Goal: Task Accomplishment & Management: Manage account settings

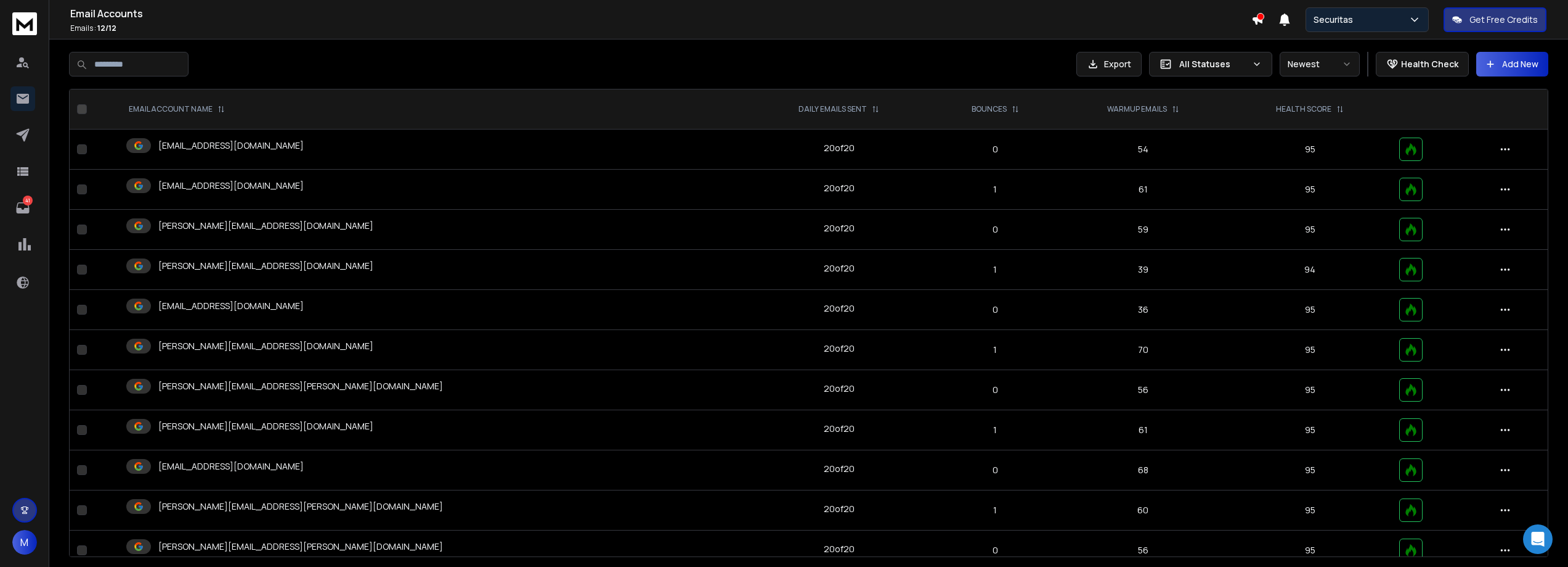
click at [1339, 23] on p "Securitas" at bounding box center [1335, 19] width 44 height 12
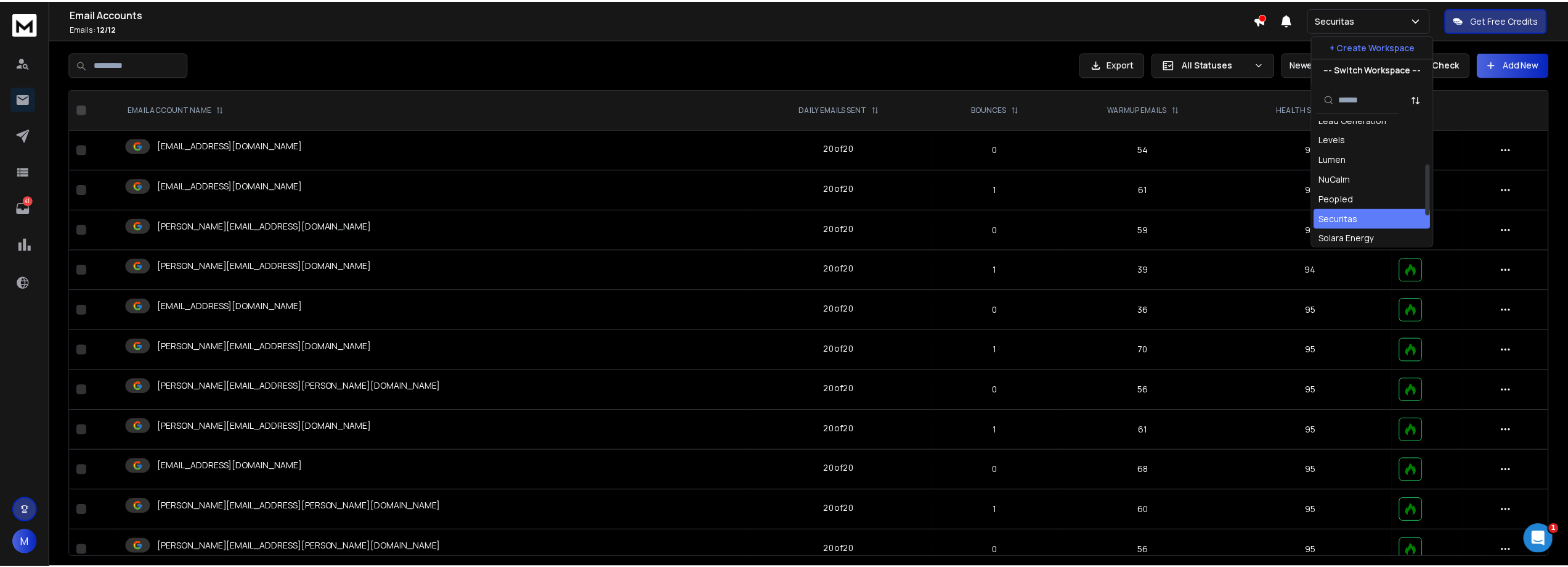
scroll to position [165, 0]
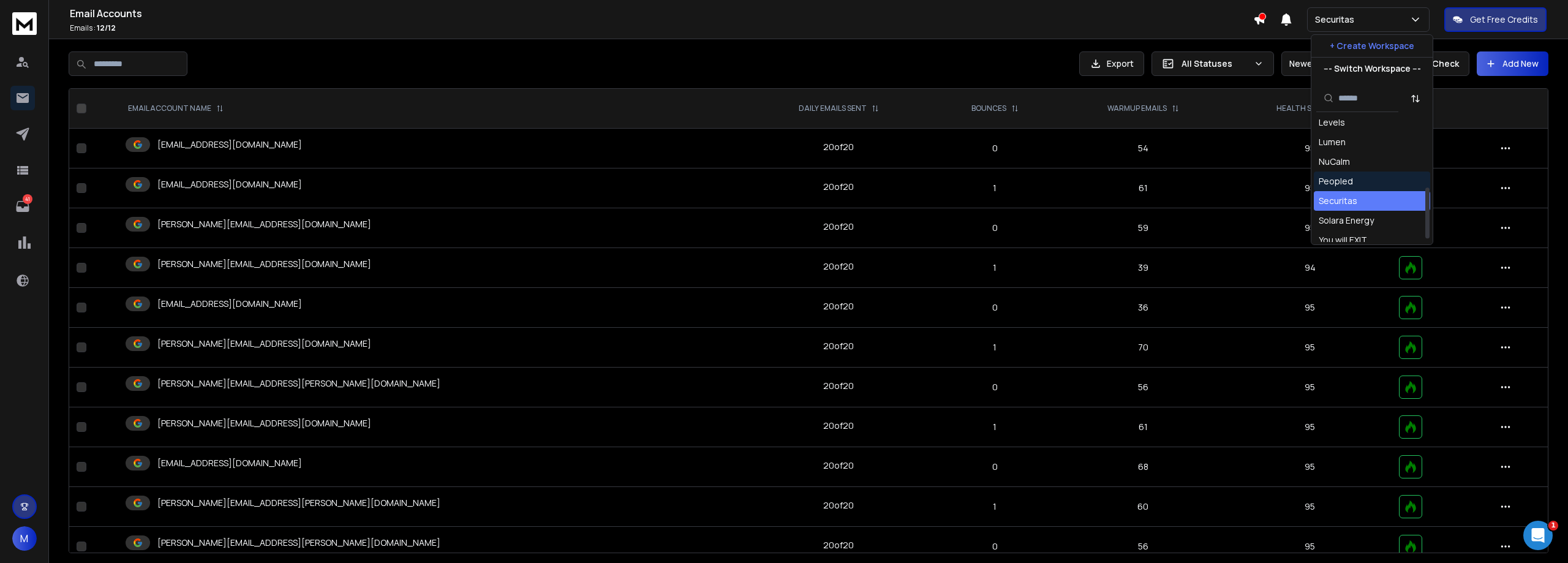
click at [1356, 182] on div "Peopled" at bounding box center [1372, 180] width 116 height 19
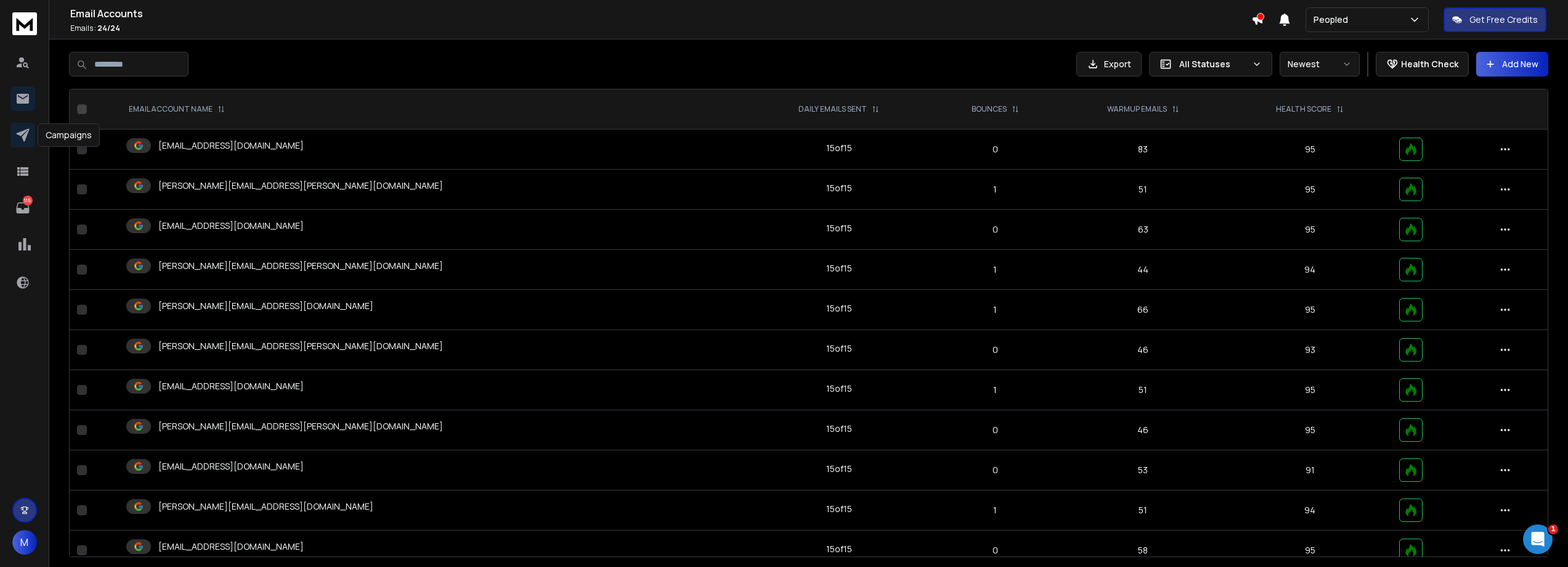
click at [23, 135] on icon at bounding box center [23, 134] width 13 height 13
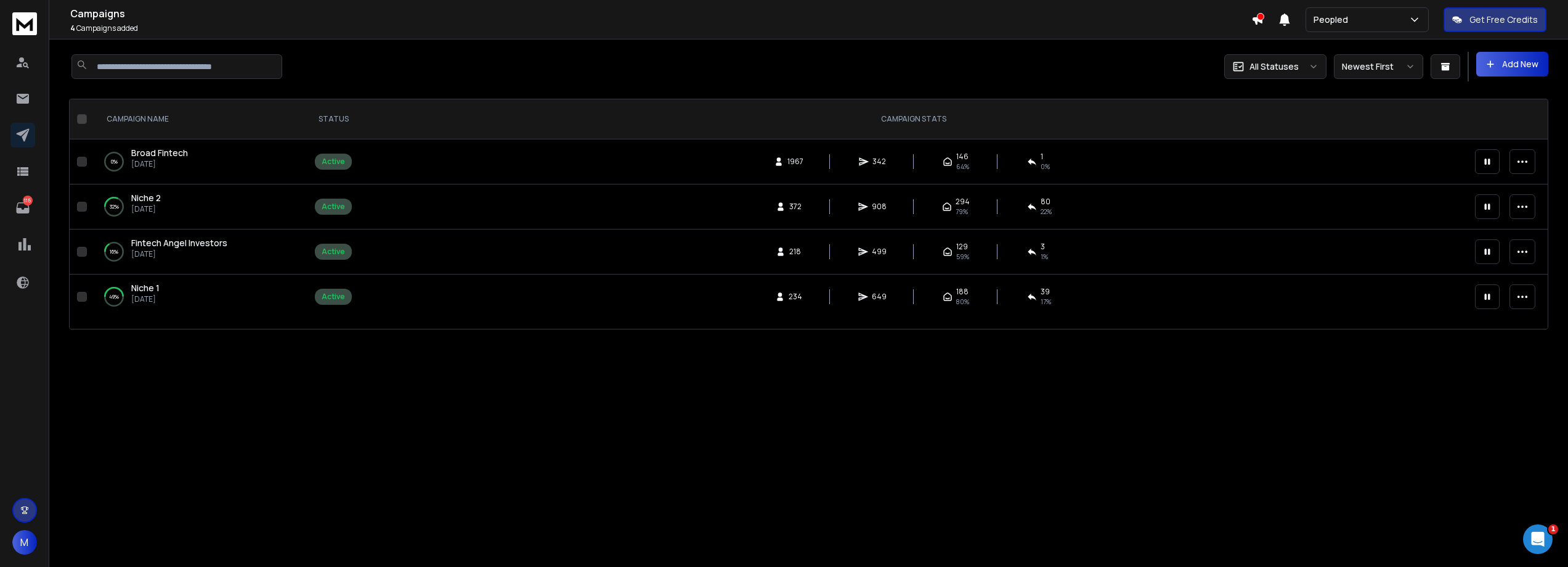
click at [237, 204] on div "32 % Niche 2 14 days ago" at bounding box center [200, 207] width 191 height 30
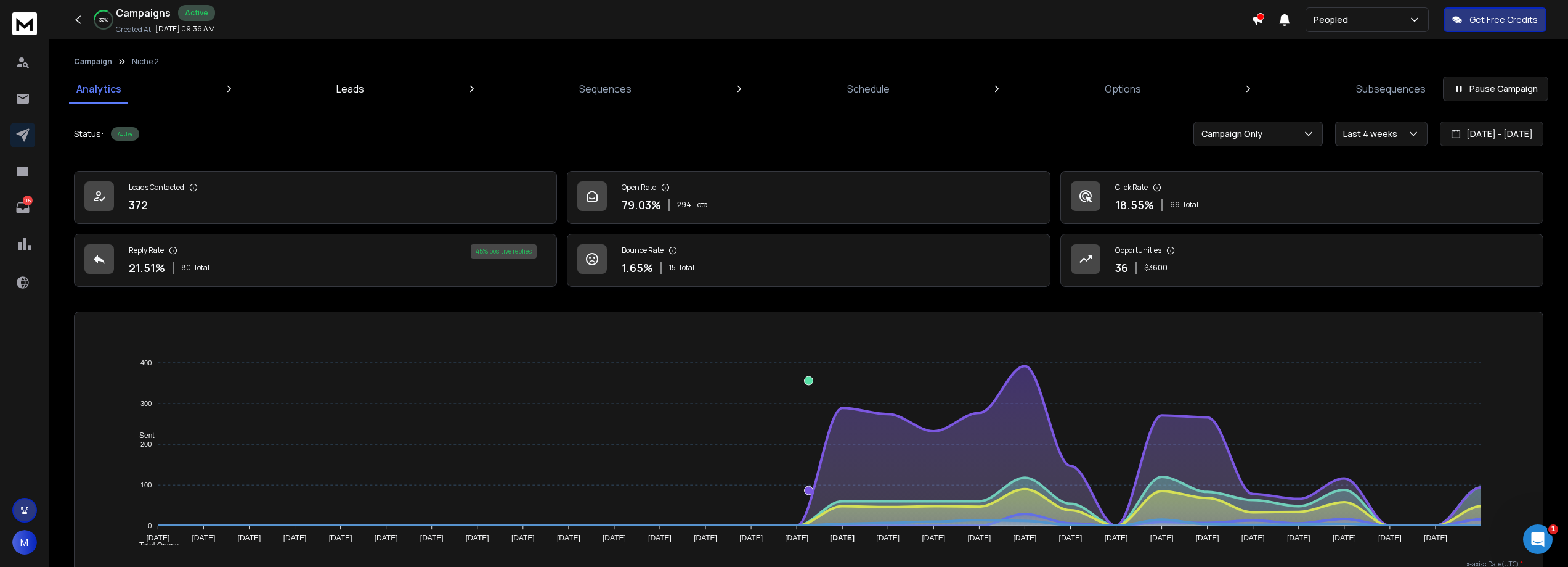
click at [362, 91] on p "Leads" at bounding box center [351, 88] width 28 height 15
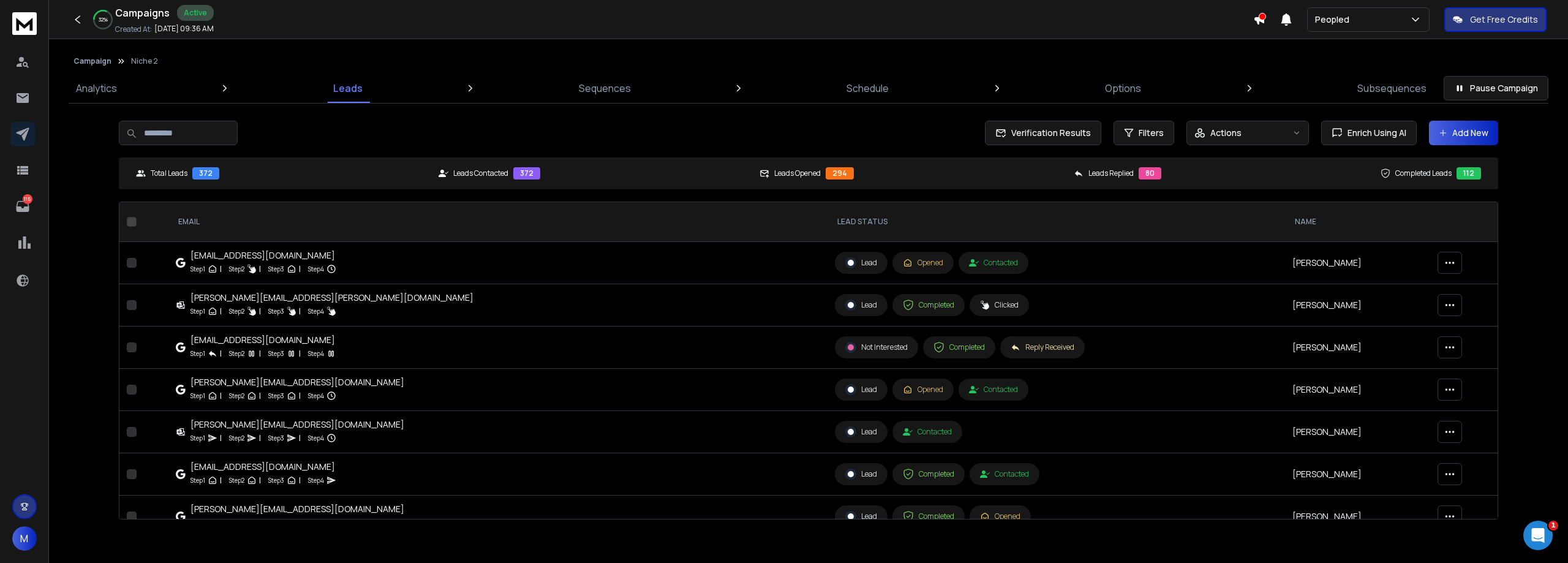
click at [1455, 129] on button "Add New" at bounding box center [1463, 133] width 69 height 25
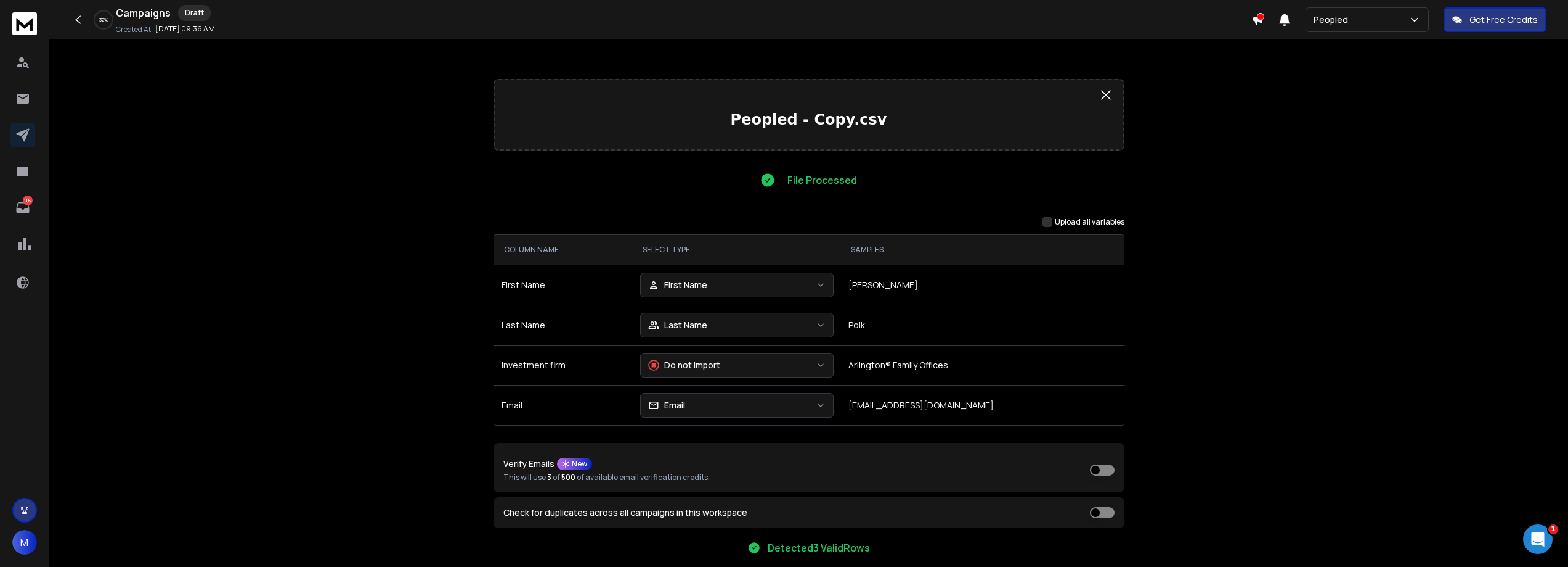
drag, startPoint x: 679, startPoint y: 161, endPoint x: 743, endPoint y: 135, distance: 69.1
click at [681, 161] on div "Peopled - Copy.csv File Processed Upload all variables COLUMN NAME SELECT TYPE …" at bounding box center [809, 345] width 631 height 533
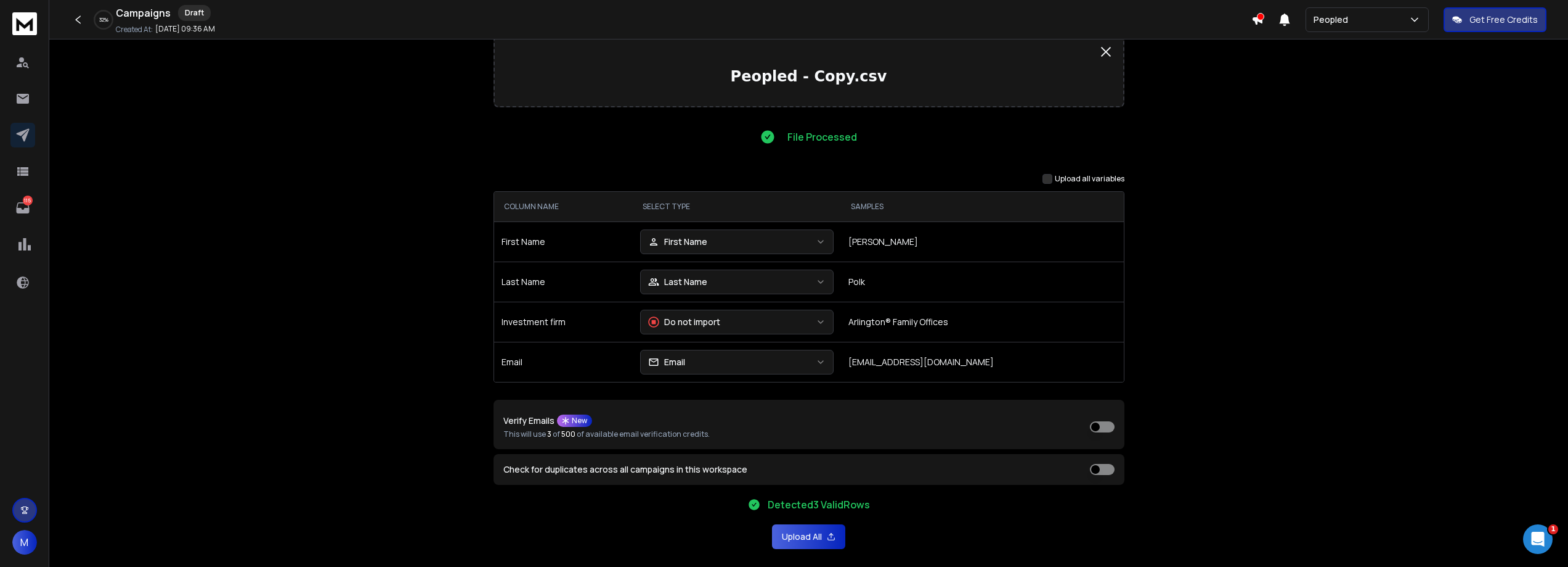
scroll to position [45, 0]
click at [816, 545] on button "Upload All" at bounding box center [809, 535] width 73 height 25
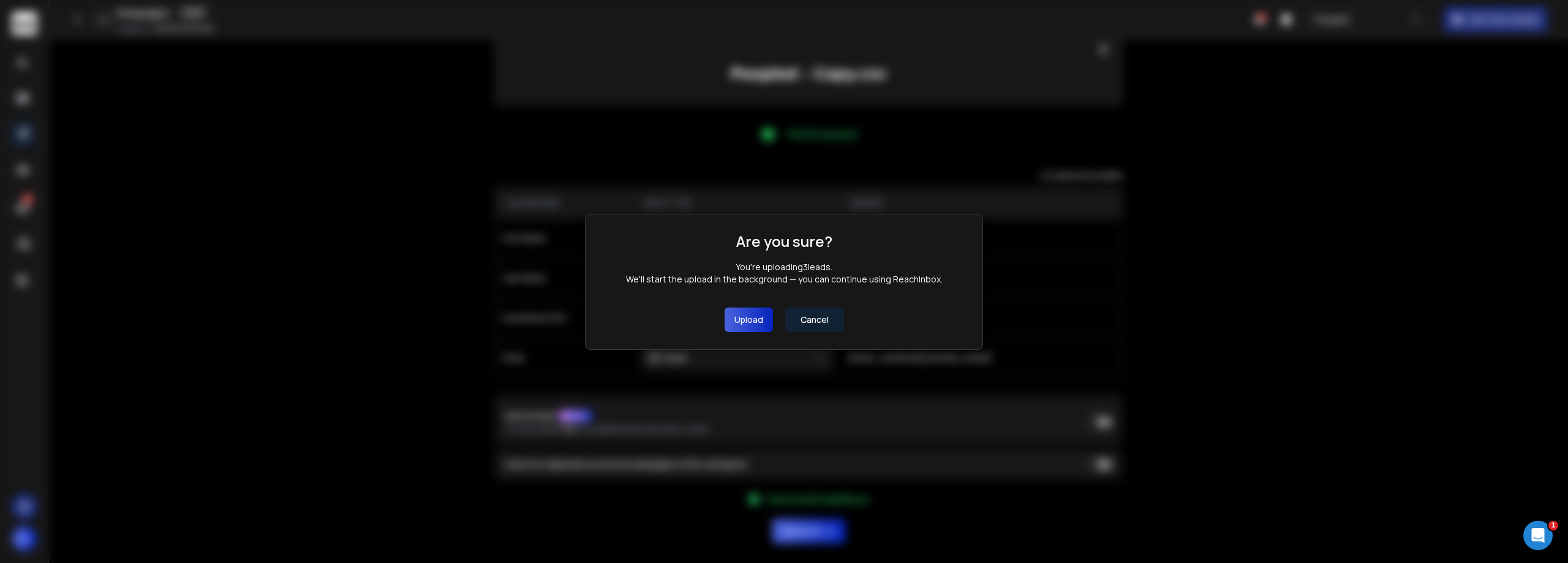
click at [745, 317] on button "Upload" at bounding box center [748, 320] width 48 height 25
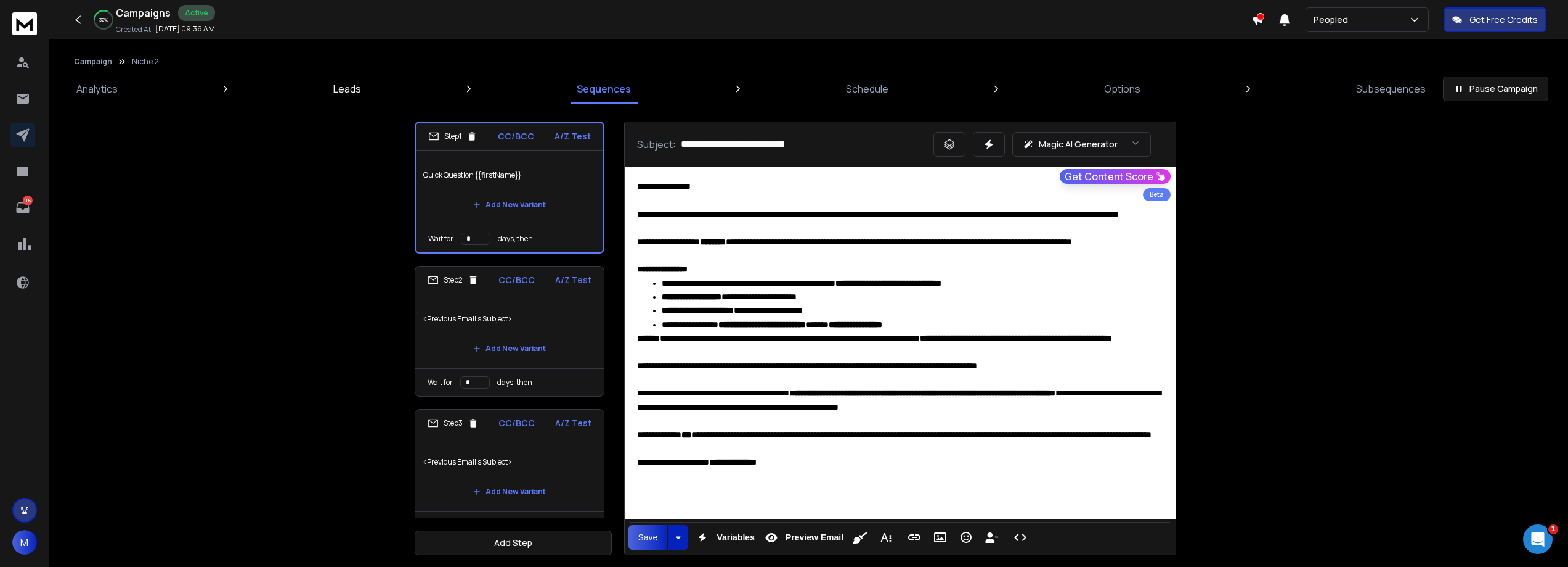
click at [347, 92] on p "Leads" at bounding box center [348, 88] width 28 height 15
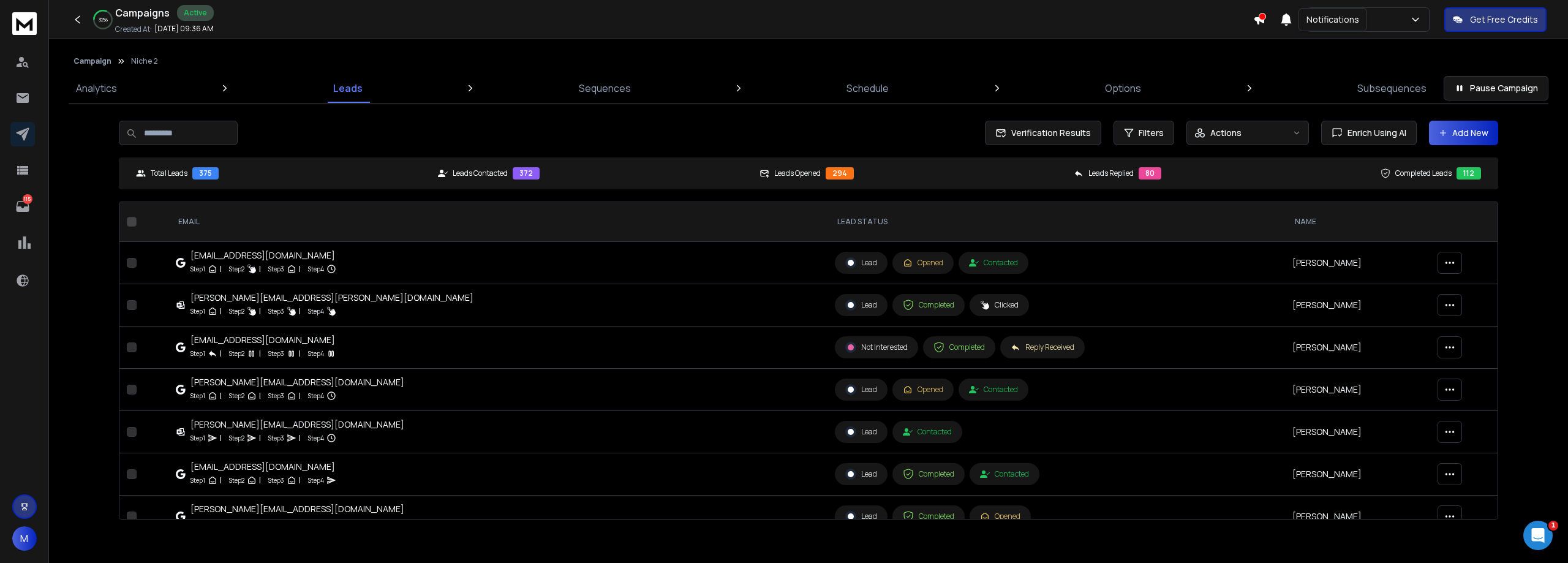
click at [1350, 25] on div "Notifications" at bounding box center [1332, 19] width 69 height 23
click at [1394, 22] on div "Peopled" at bounding box center [1368, 19] width 107 height 12
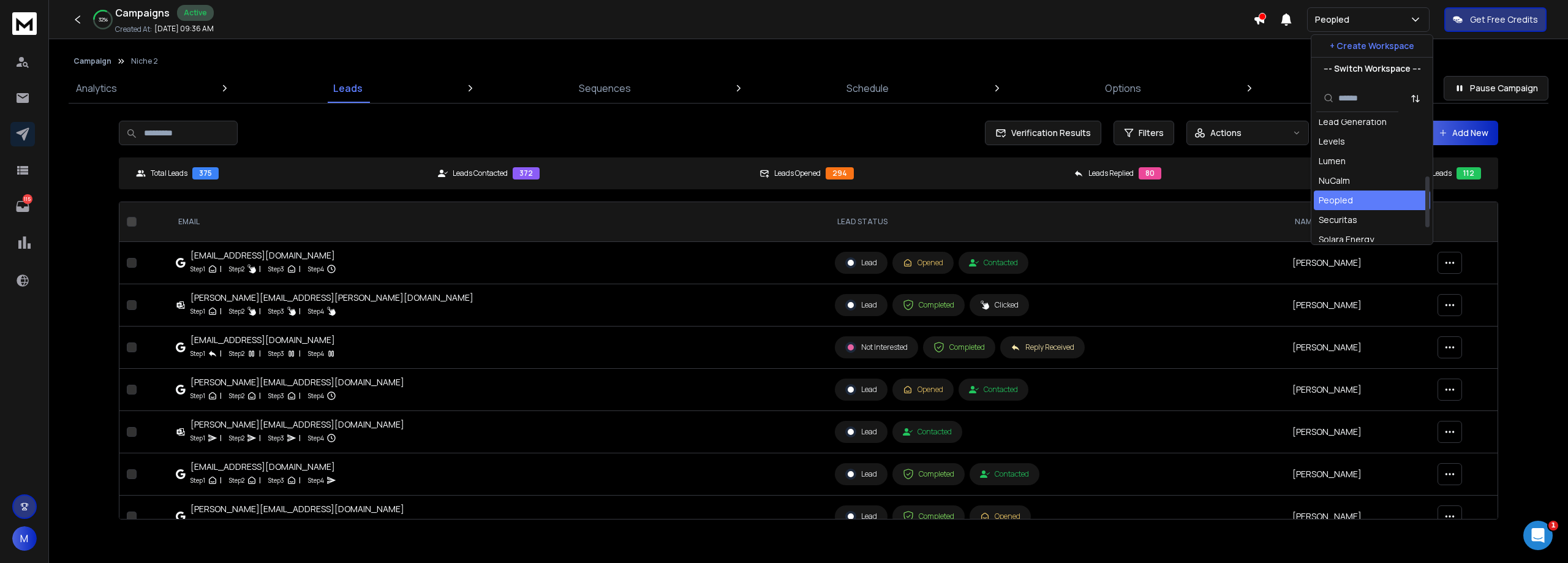
scroll to position [171, 0]
click at [1358, 190] on div "Securitas" at bounding box center [1372, 192] width 116 height 19
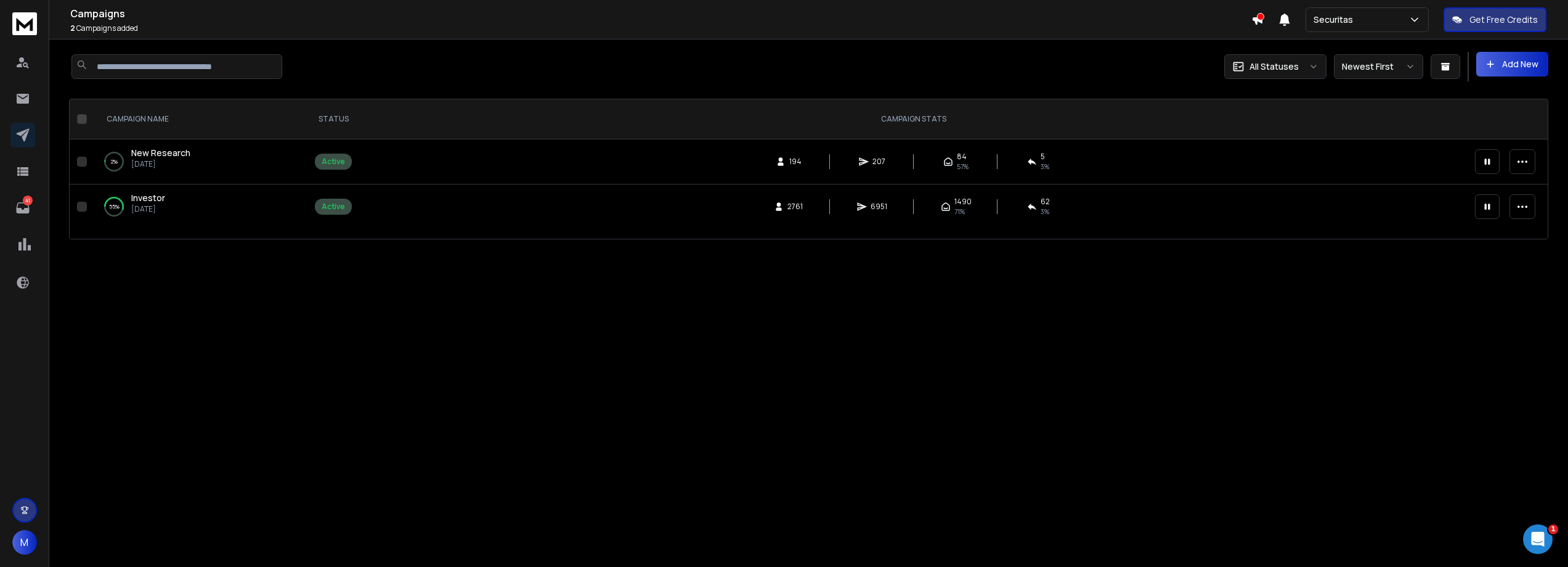
click at [249, 168] on div "2 % New Research 5 days ago" at bounding box center [200, 161] width 191 height 30
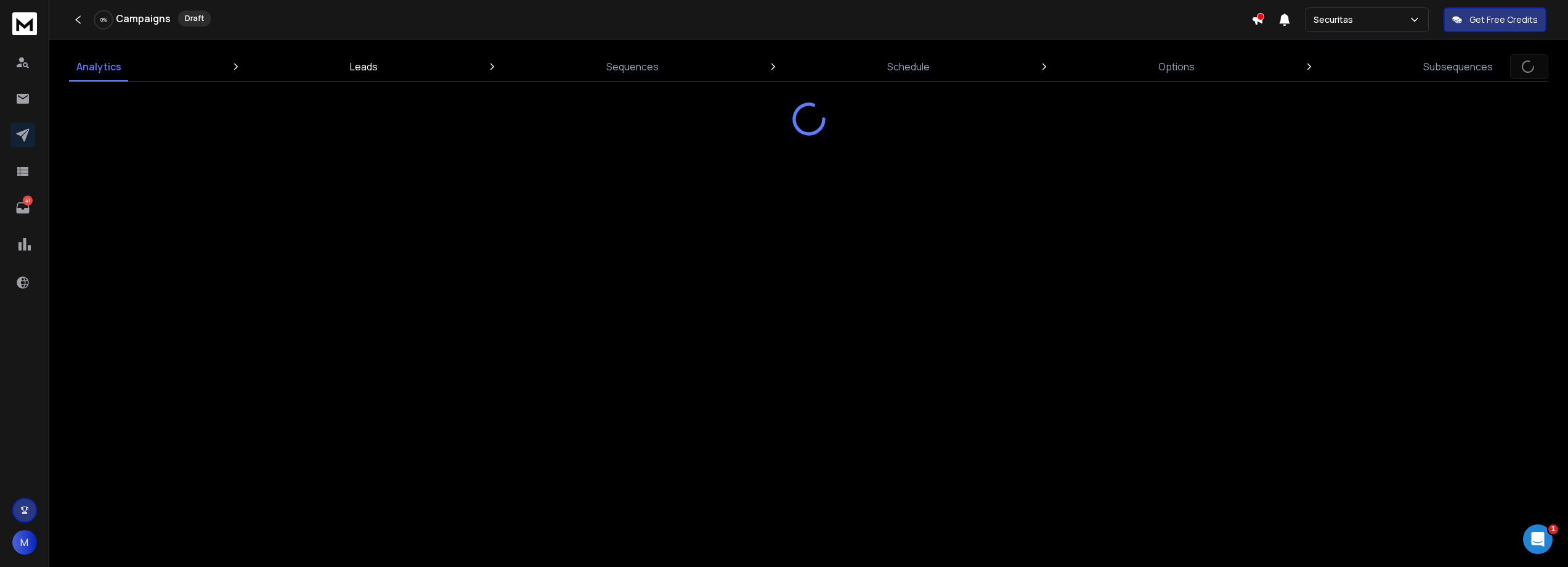
click at [363, 74] on link "Leads" at bounding box center [364, 66] width 43 height 30
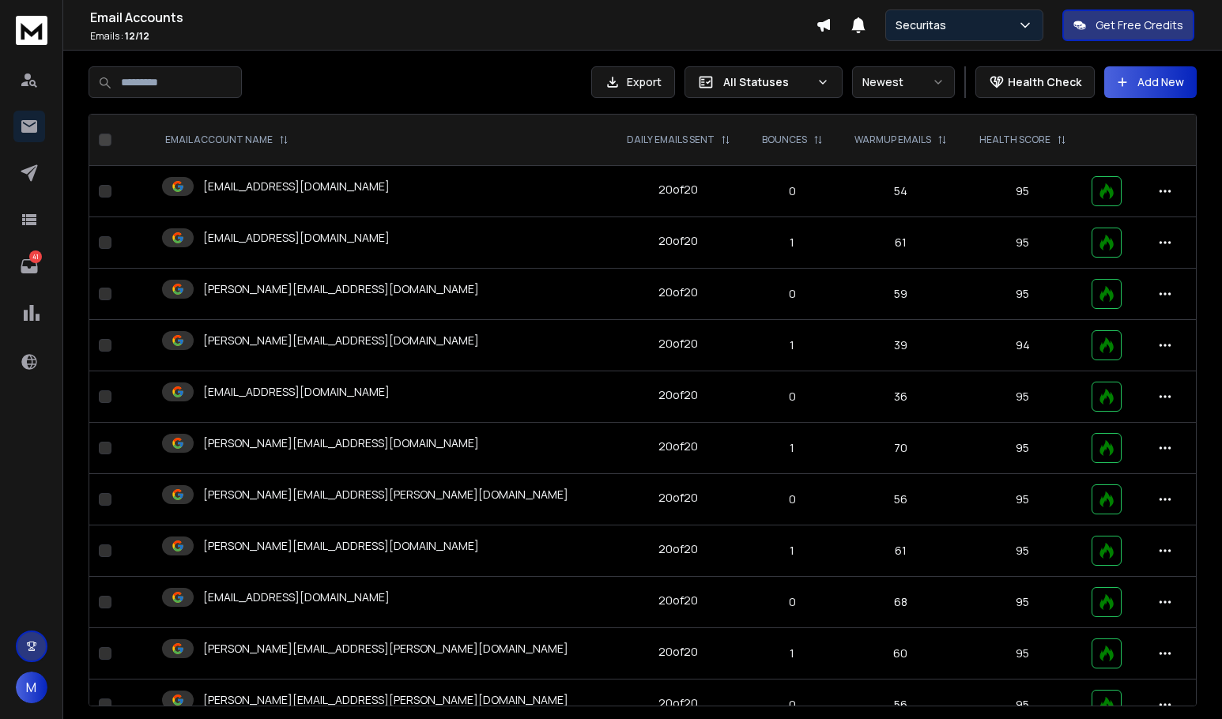
click at [975, 38] on button "Securitas" at bounding box center [964, 25] width 158 height 32
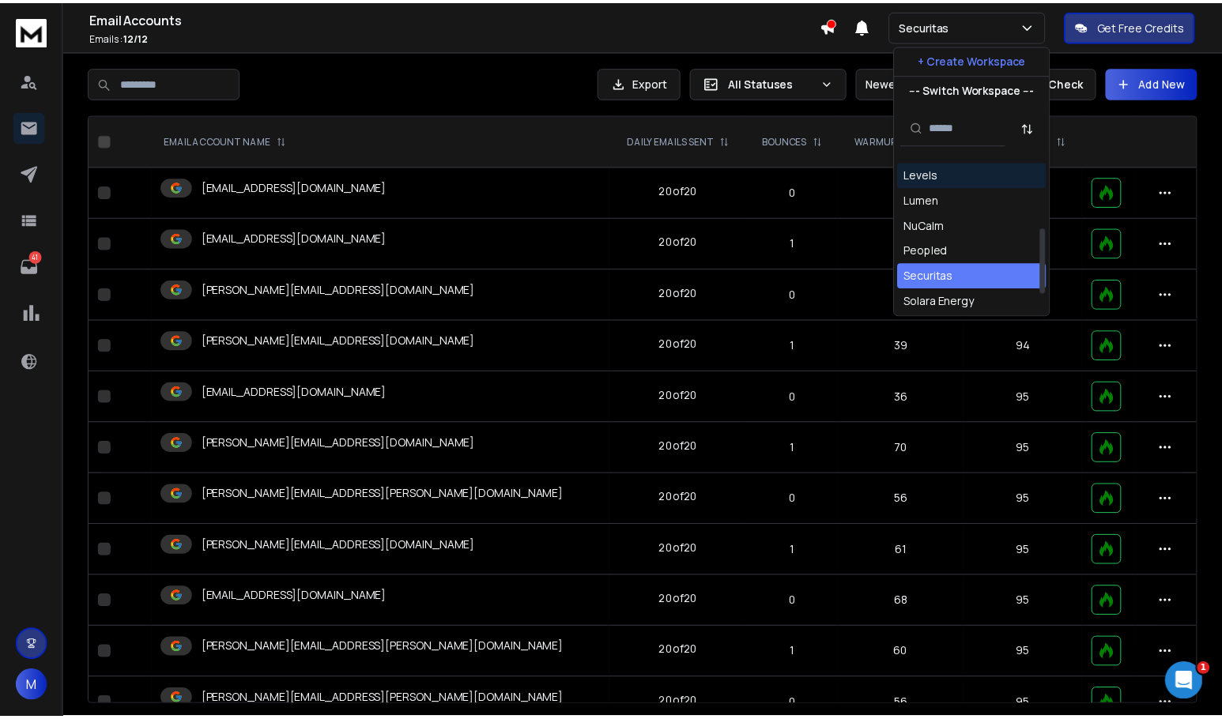
scroll to position [211, 0]
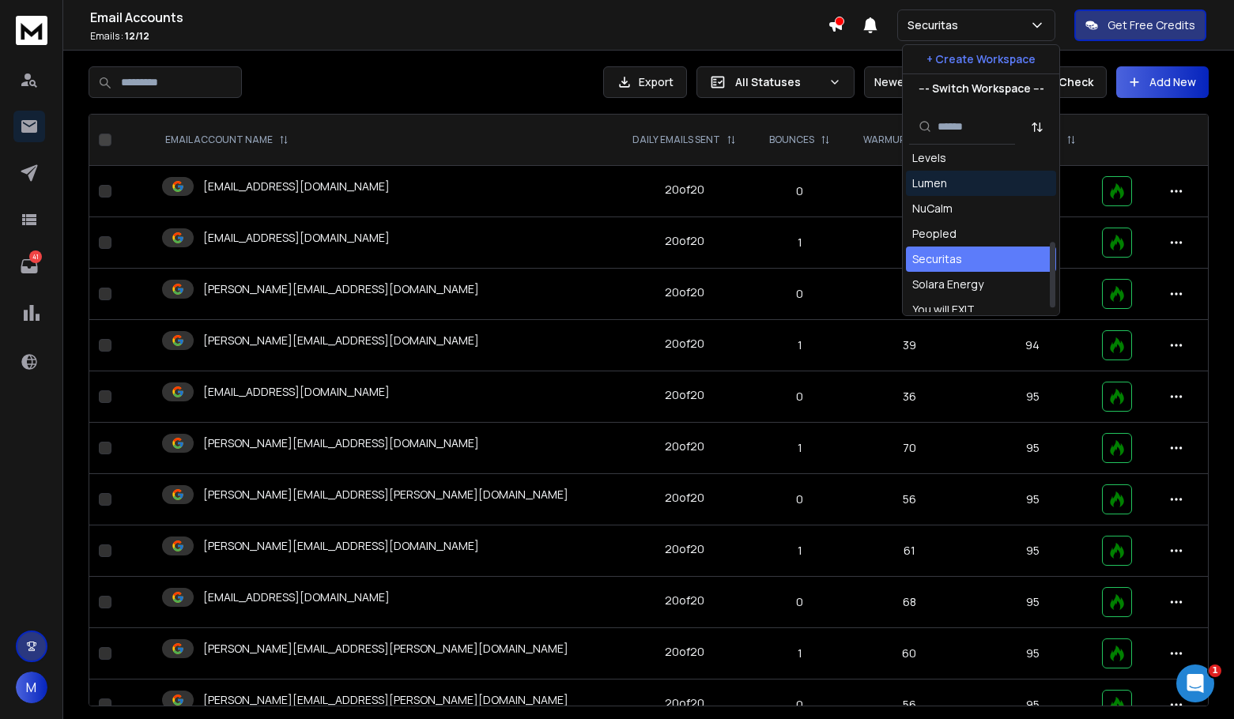
click at [968, 193] on div "Lumen" at bounding box center [981, 183] width 150 height 25
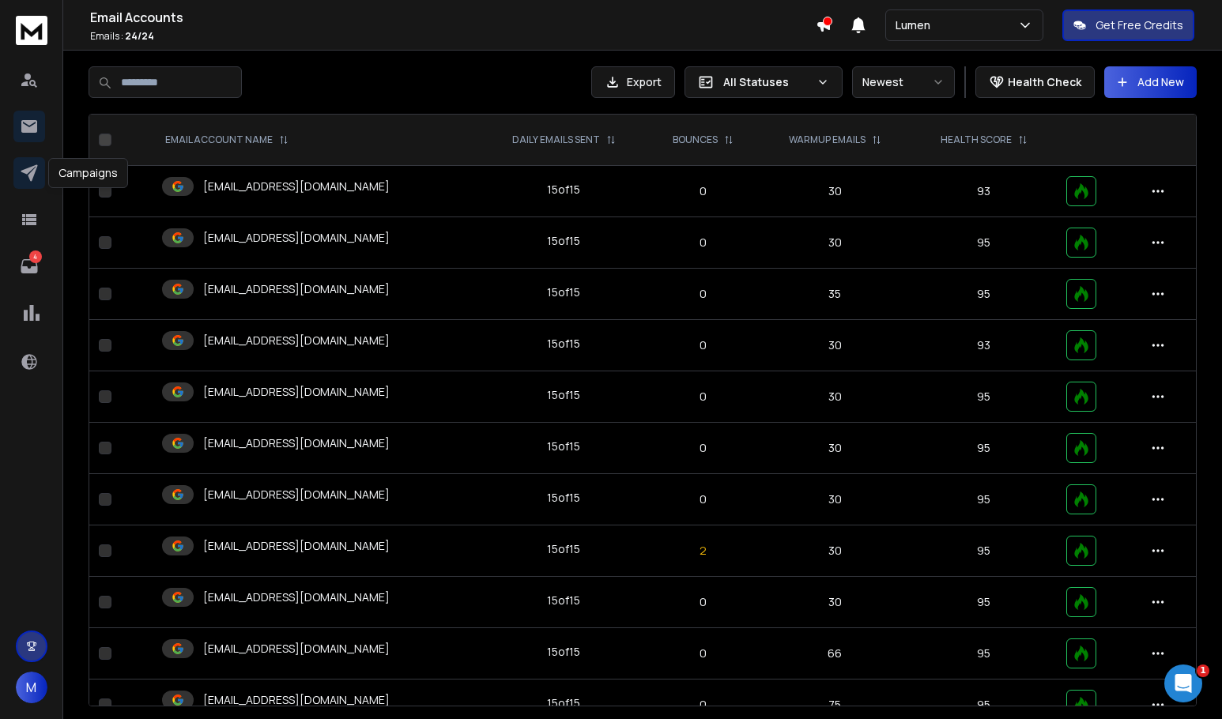
click at [28, 174] on icon at bounding box center [29, 173] width 19 height 19
